Goal: Task Accomplishment & Management: Manage account settings

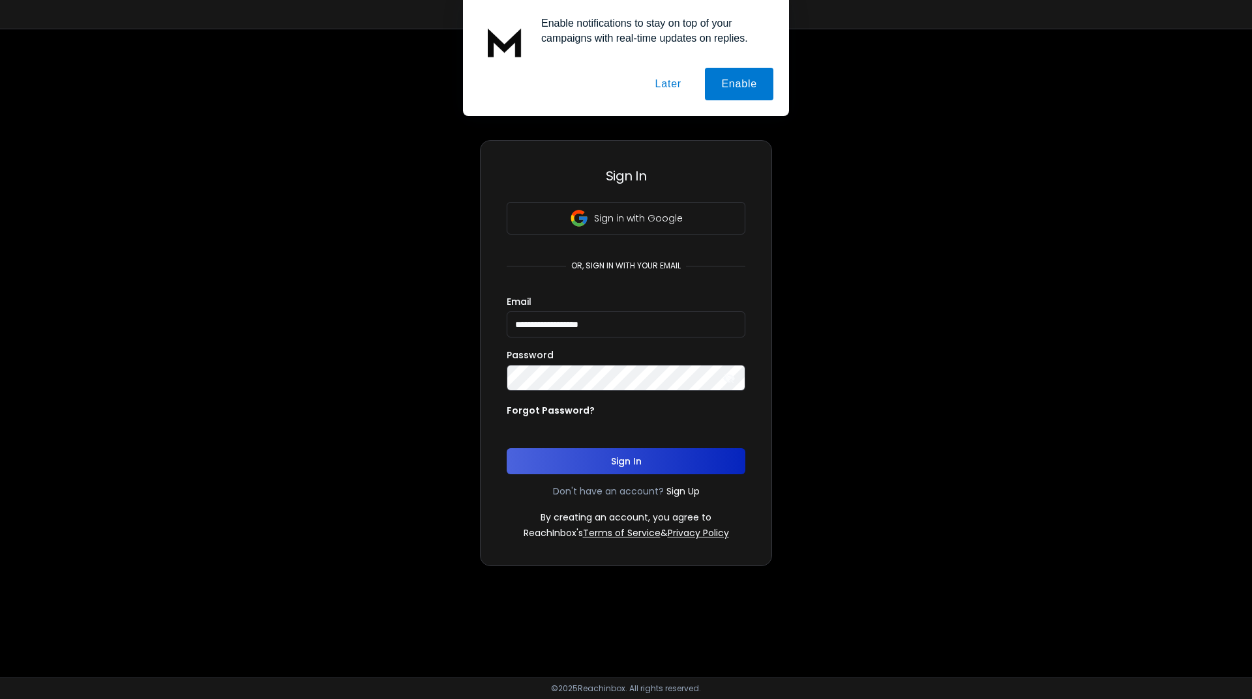
click at [676, 71] on button "Later" at bounding box center [667, 84] width 59 height 33
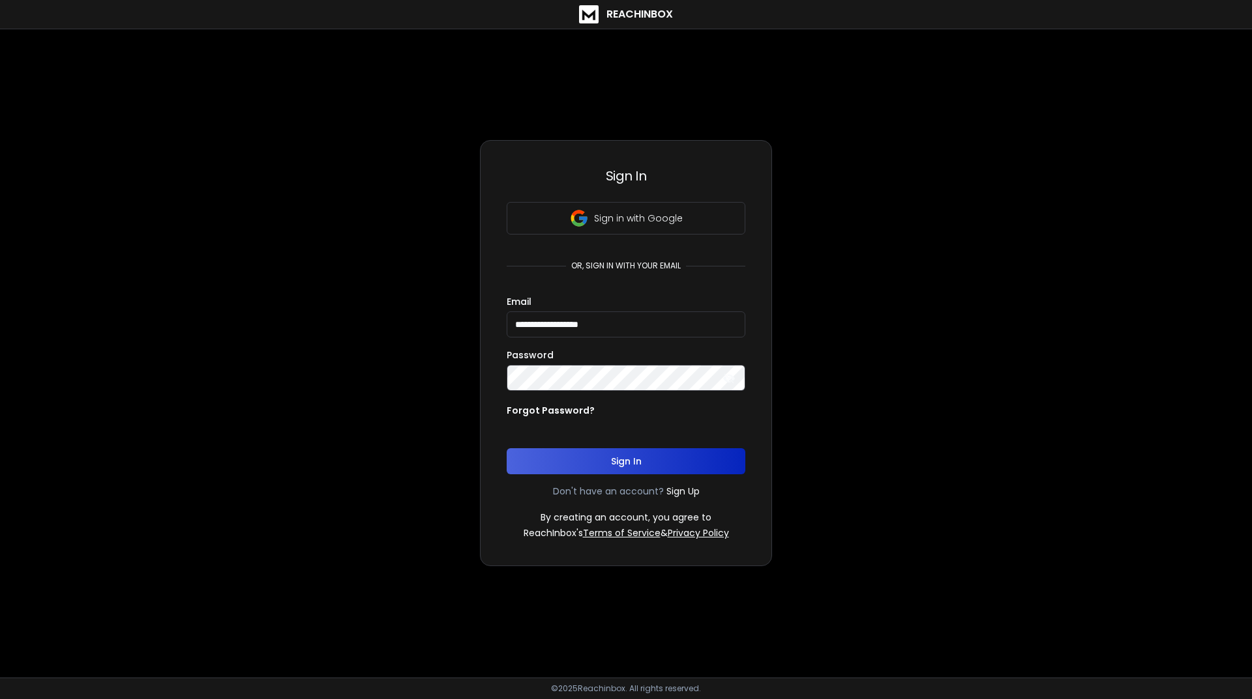
click at [644, 315] on input "**********" at bounding box center [625, 325] width 239 height 26
drag, startPoint x: 587, startPoint y: 461, endPoint x: 587, endPoint y: 451, distance: 9.8
click at [587, 458] on button "Sign In" at bounding box center [625, 461] width 239 height 26
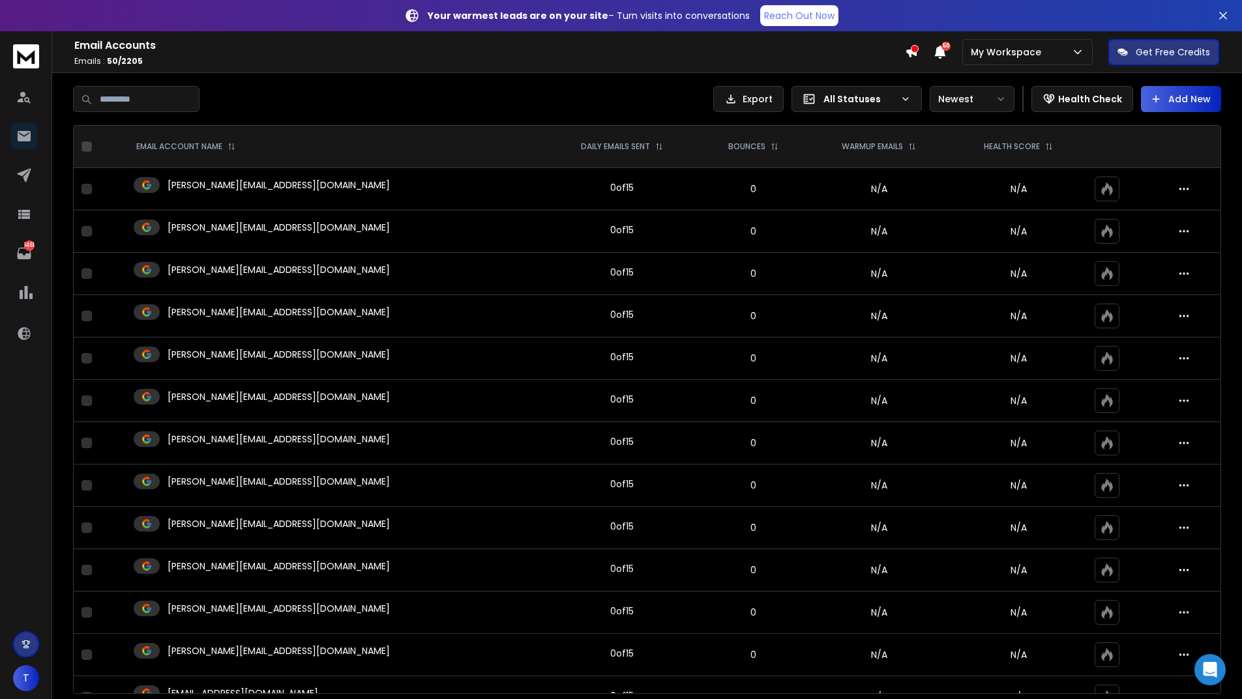
click at [1191, 95] on button "Add New" at bounding box center [1181, 99] width 80 height 26
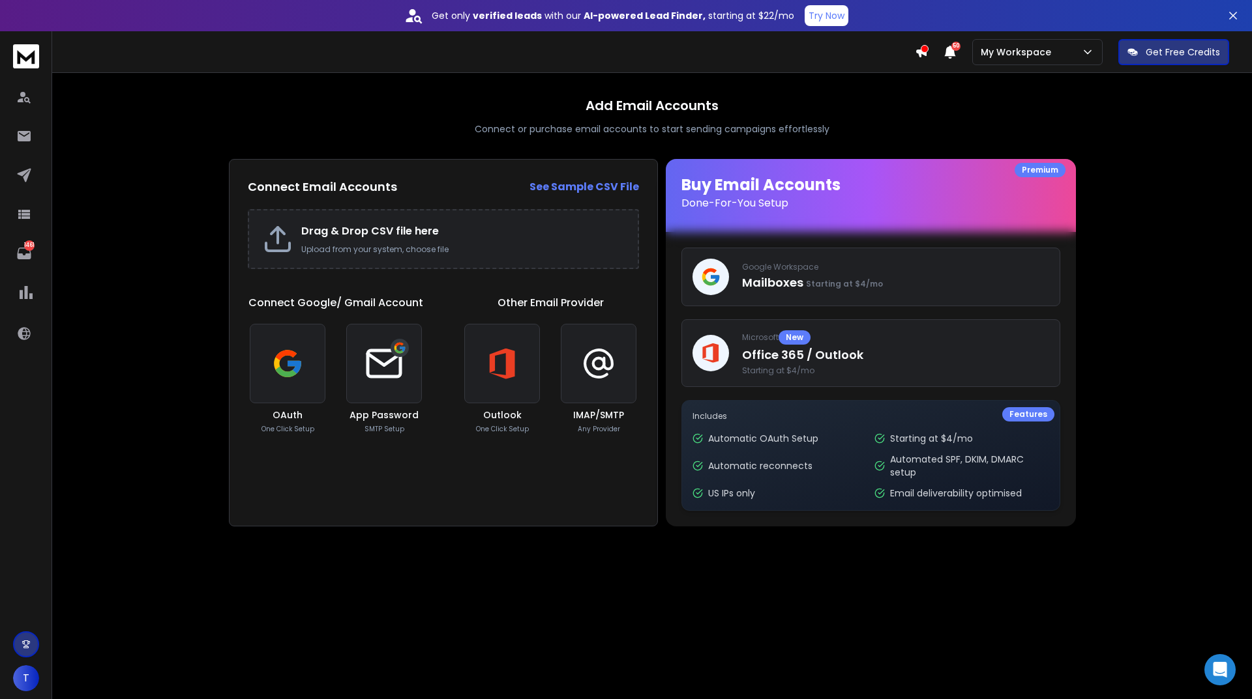
click at [294, 379] on icon at bounding box center [287, 363] width 33 height 39
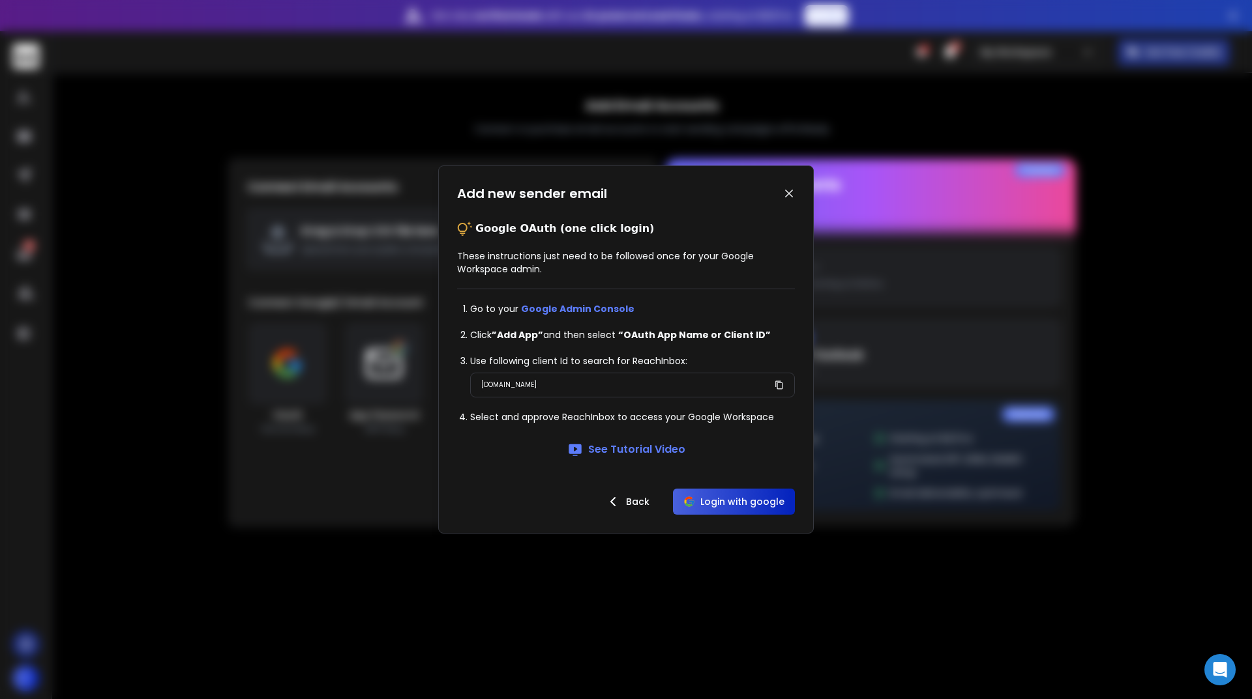
click at [713, 498] on button "Login with google" at bounding box center [734, 502] width 122 height 26
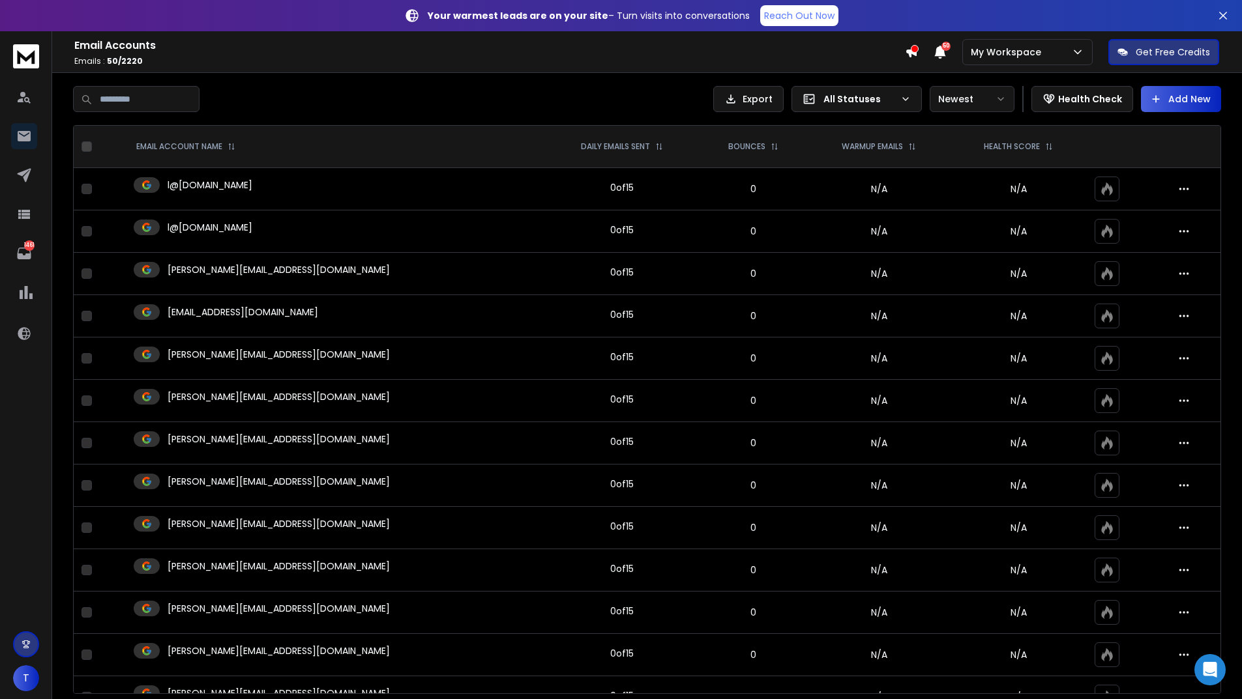
click at [1206, 91] on button "Add New" at bounding box center [1181, 99] width 80 height 26
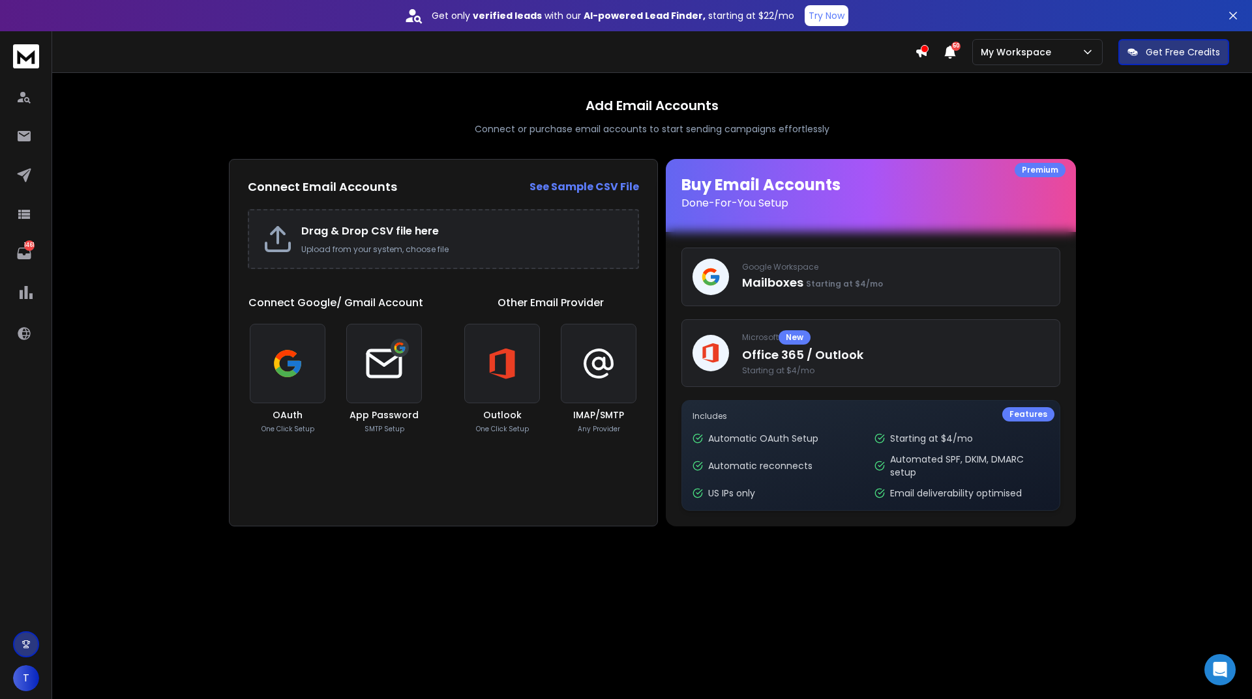
click at [289, 360] on icon at bounding box center [287, 363] width 33 height 39
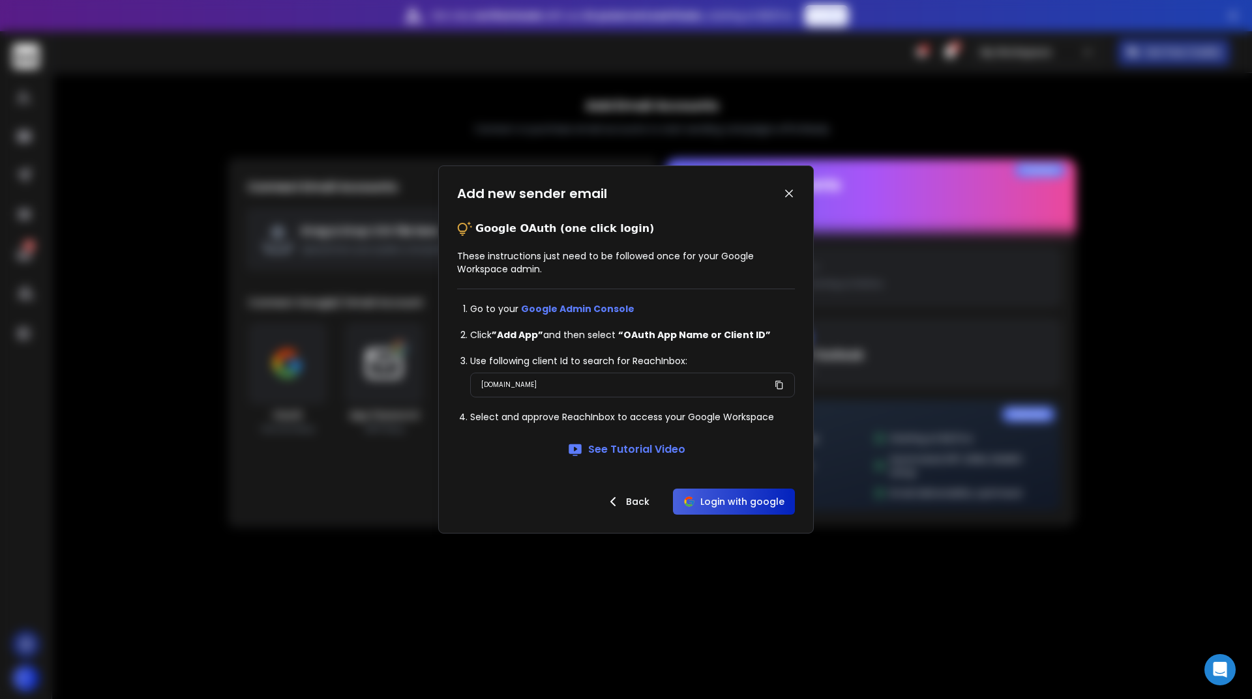
click at [746, 500] on button "Login with google" at bounding box center [734, 502] width 122 height 26
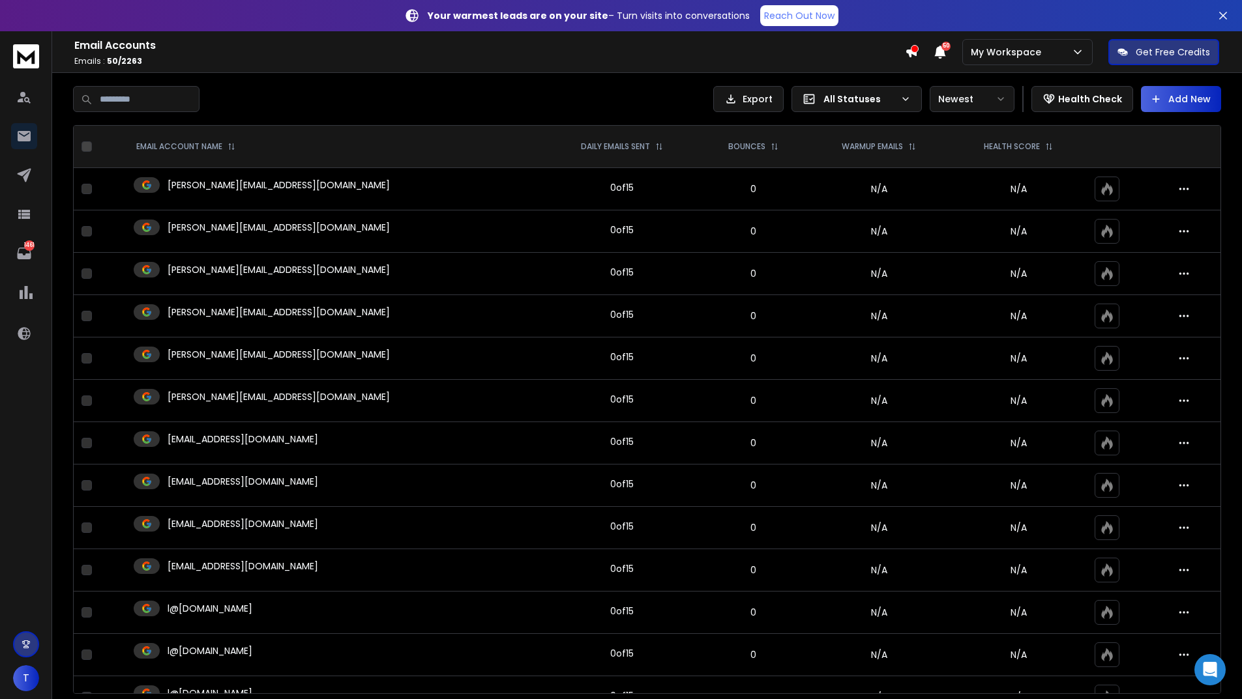
drag, startPoint x: 1173, startPoint y: 98, endPoint x: 1163, endPoint y: 172, distance: 75.0
click at [1173, 98] on button "Add New" at bounding box center [1181, 99] width 80 height 26
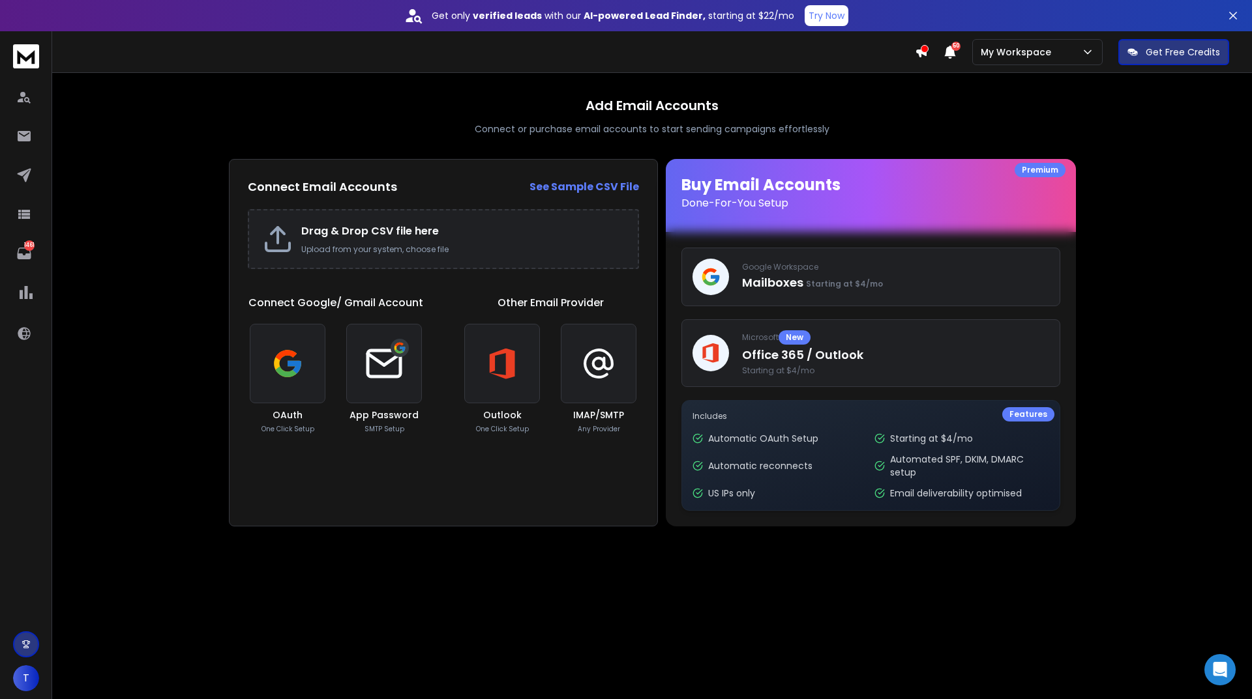
drag, startPoint x: 306, startPoint y: 381, endPoint x: 314, endPoint y: 381, distance: 7.2
click at [314, 381] on div at bounding box center [288, 364] width 76 height 80
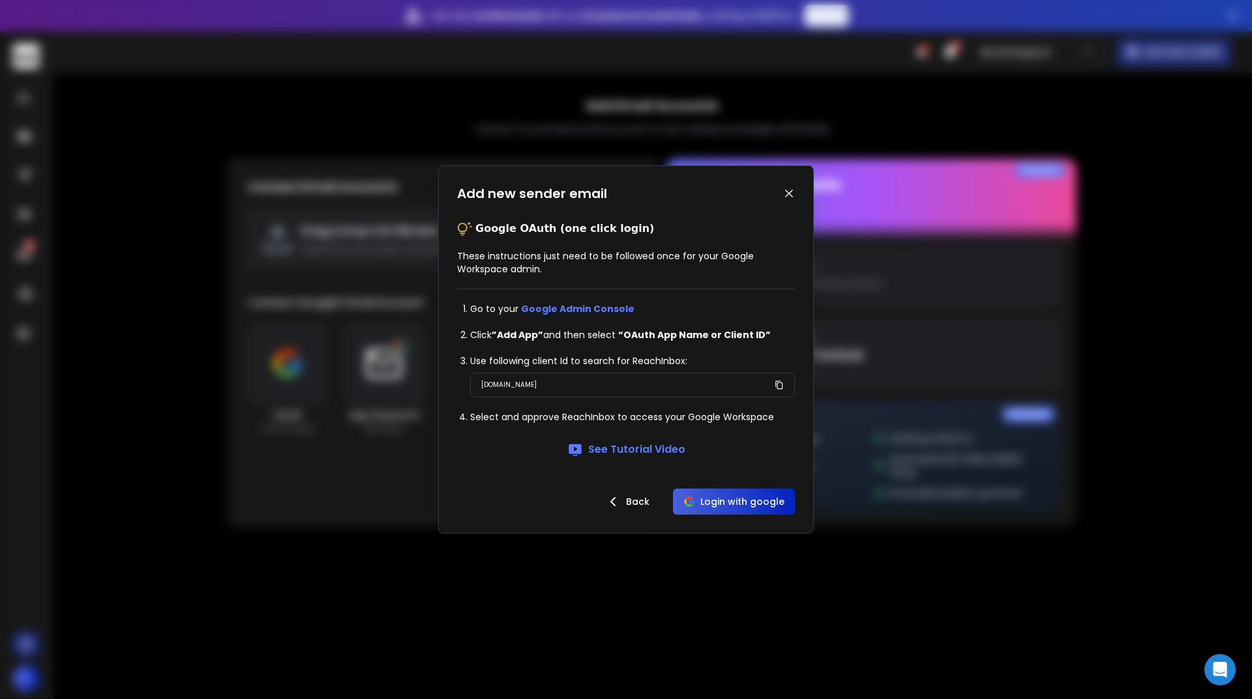
click at [706, 500] on button "Login with google" at bounding box center [734, 502] width 122 height 26
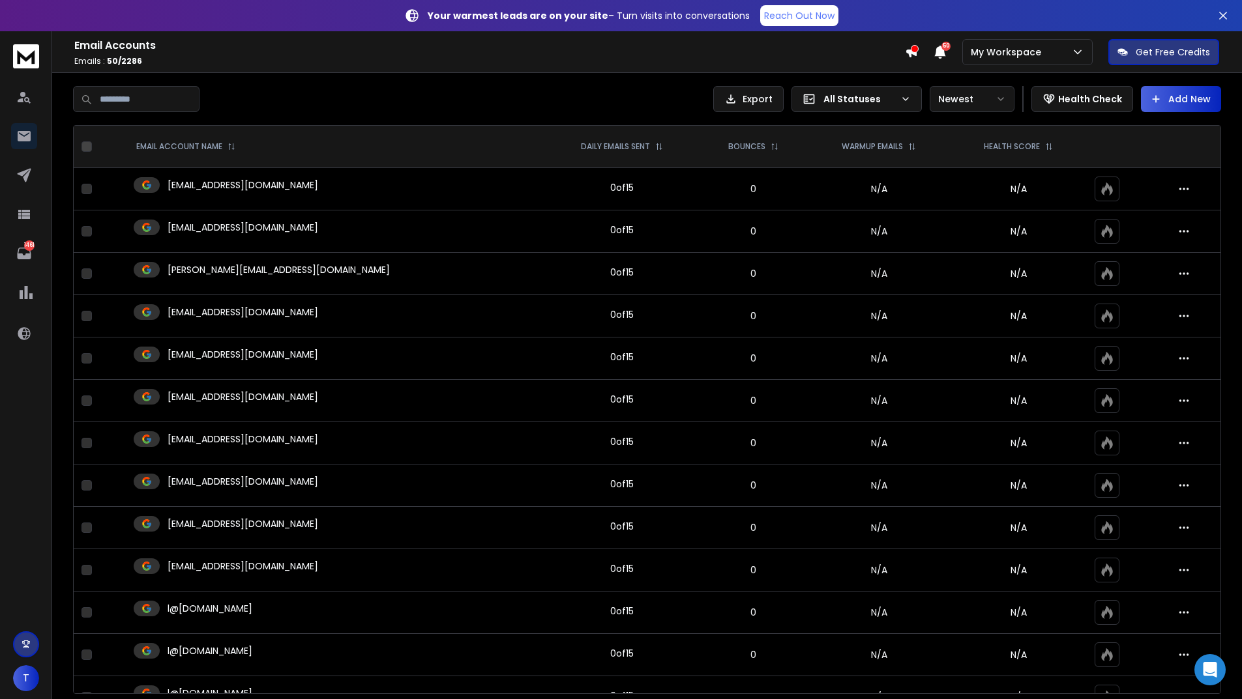
click at [1192, 95] on button "Add New" at bounding box center [1181, 99] width 80 height 26
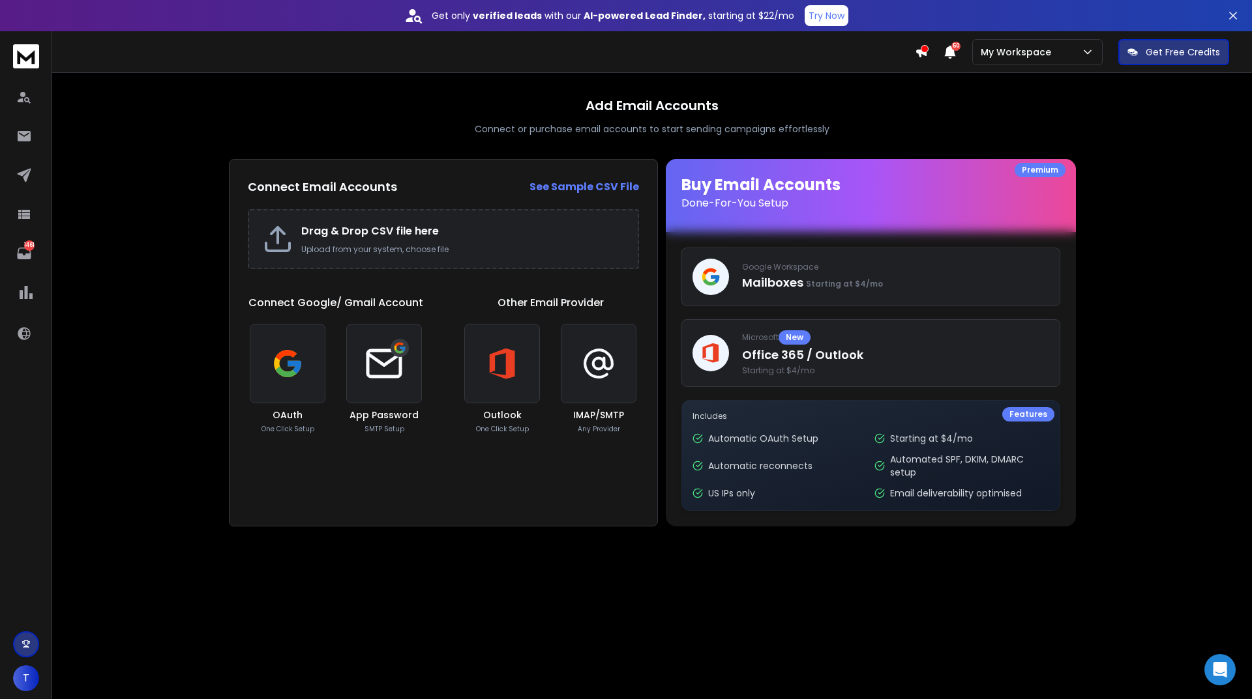
click at [280, 373] on icon at bounding box center [287, 371] width 22 height 11
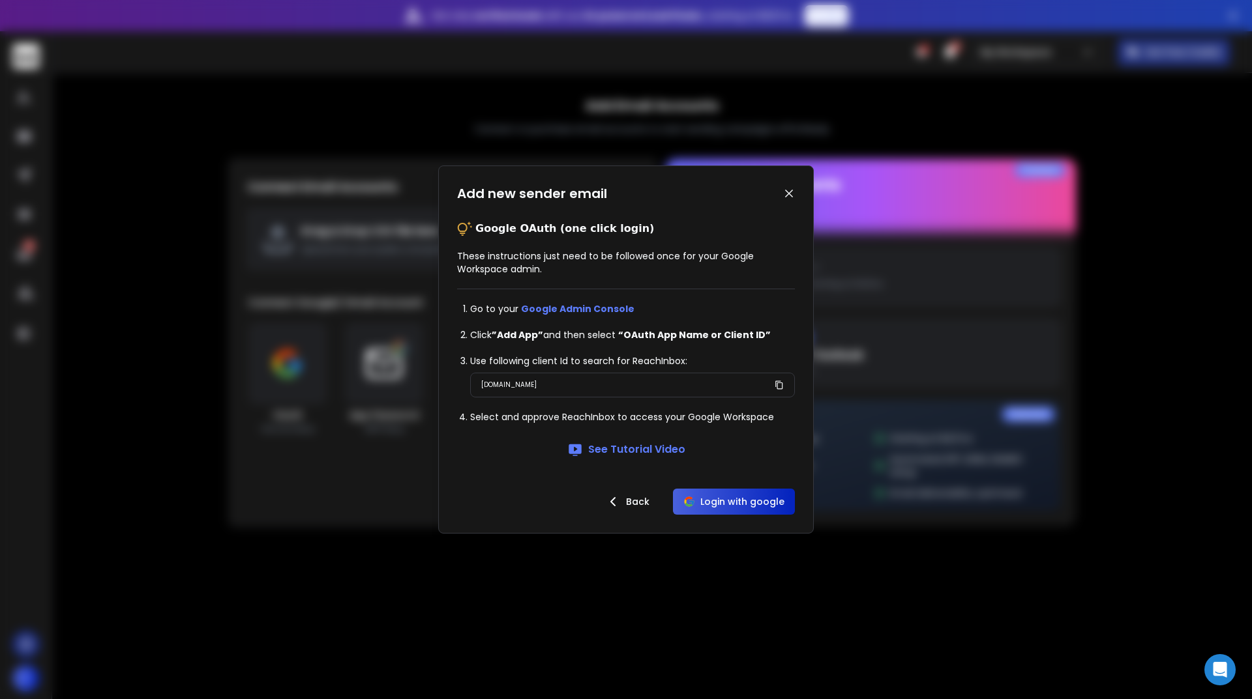
click at [718, 499] on button "Login with google" at bounding box center [734, 502] width 122 height 26
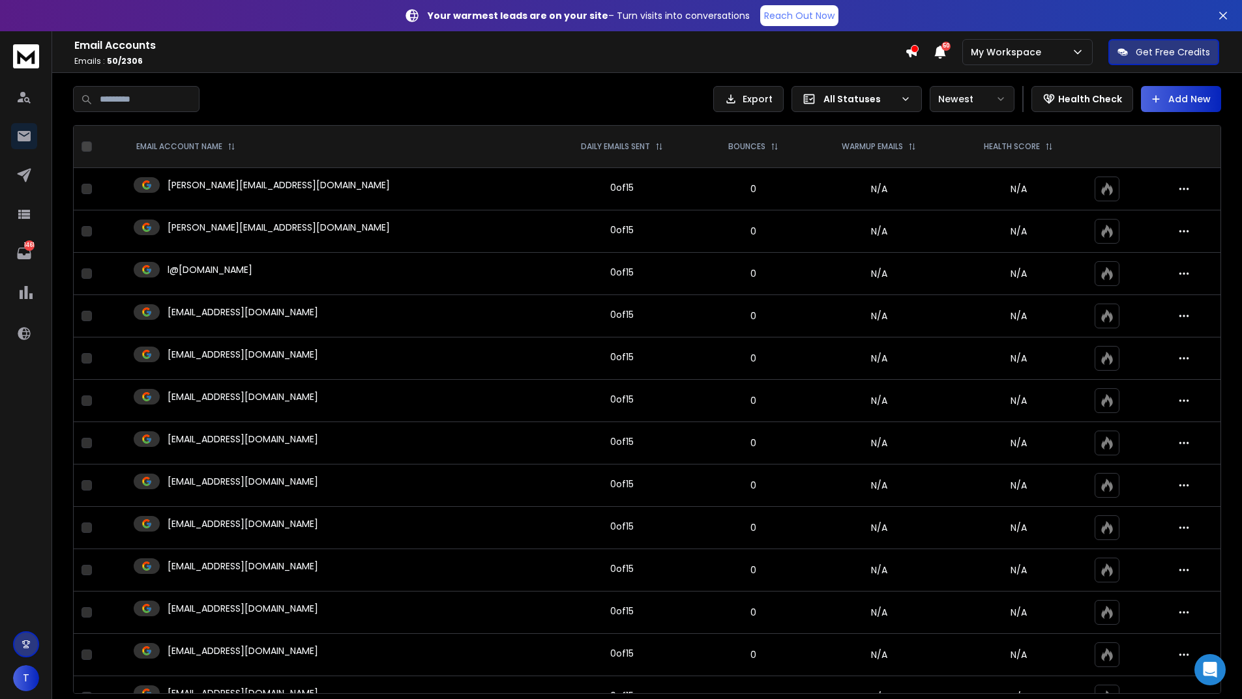
click at [1186, 100] on button "Add New" at bounding box center [1181, 99] width 80 height 26
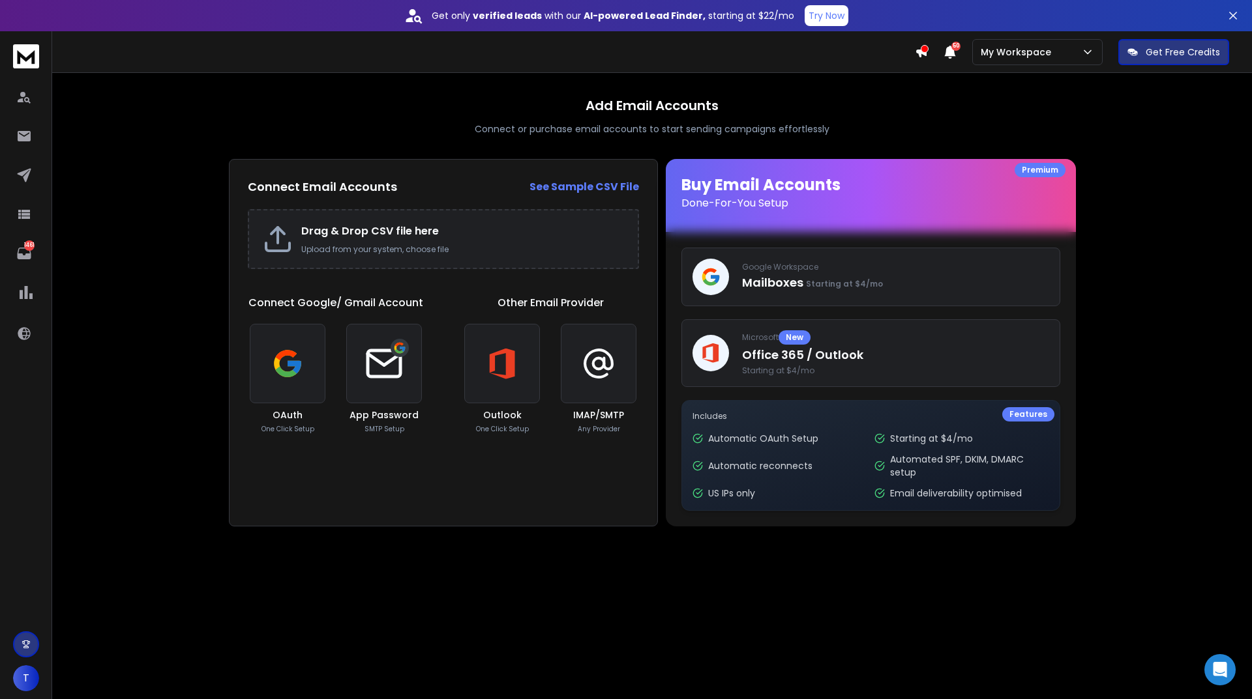
click at [304, 365] on icon at bounding box center [287, 363] width 33 height 39
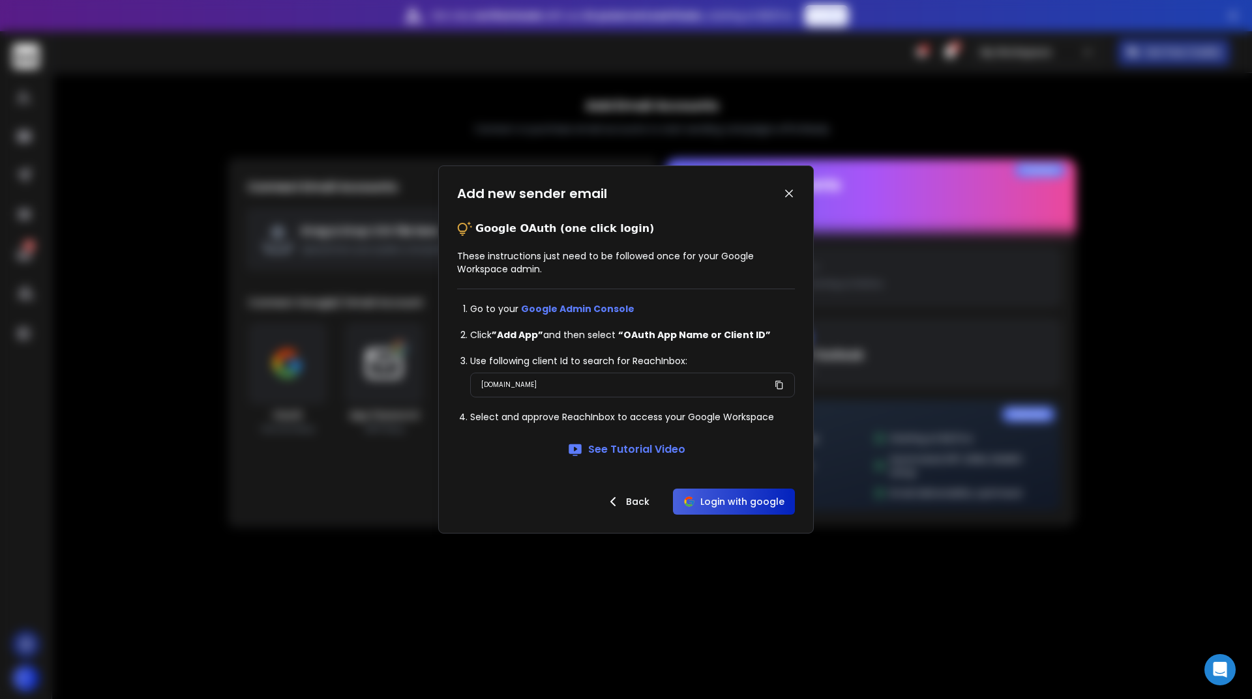
drag, startPoint x: 719, startPoint y: 502, endPoint x: 693, endPoint y: 494, distance: 27.2
click at [719, 501] on button "Login with google" at bounding box center [734, 502] width 122 height 26
